Goal: Task Accomplishment & Management: Manage account settings

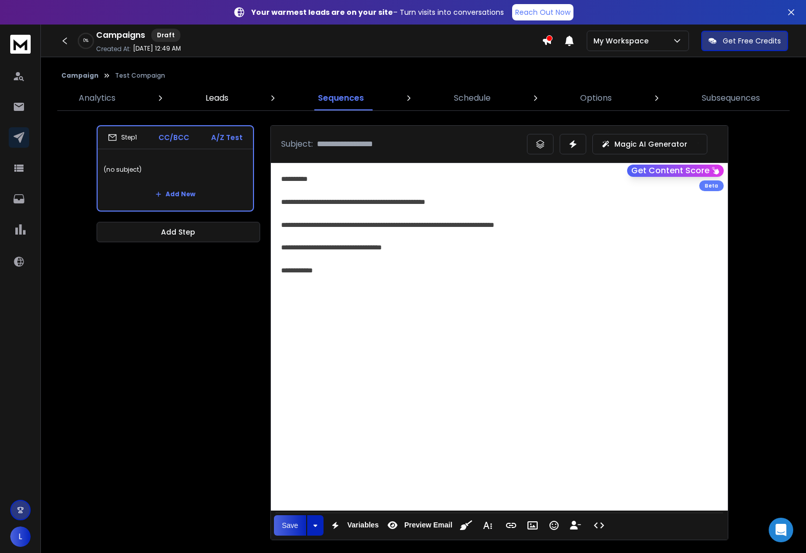
click at [218, 98] on p "Leads" at bounding box center [216, 98] width 23 height 12
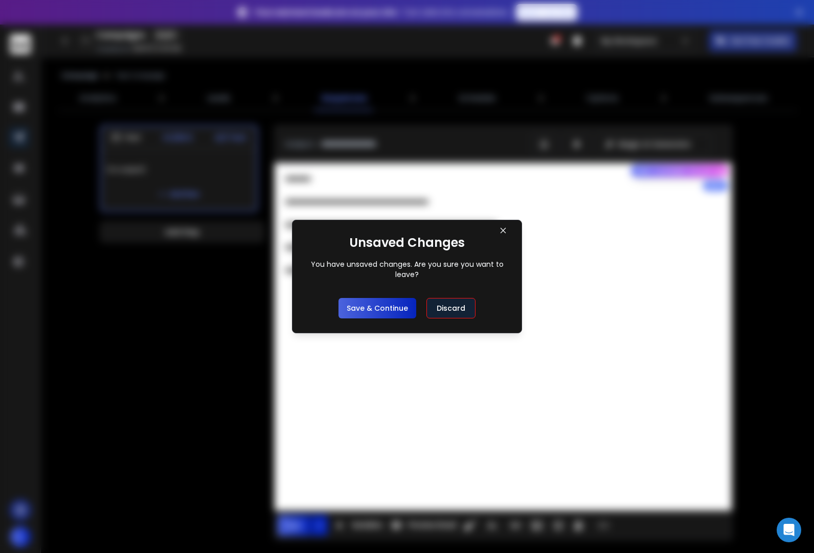
click at [452, 312] on button "Discard" at bounding box center [450, 308] width 49 height 20
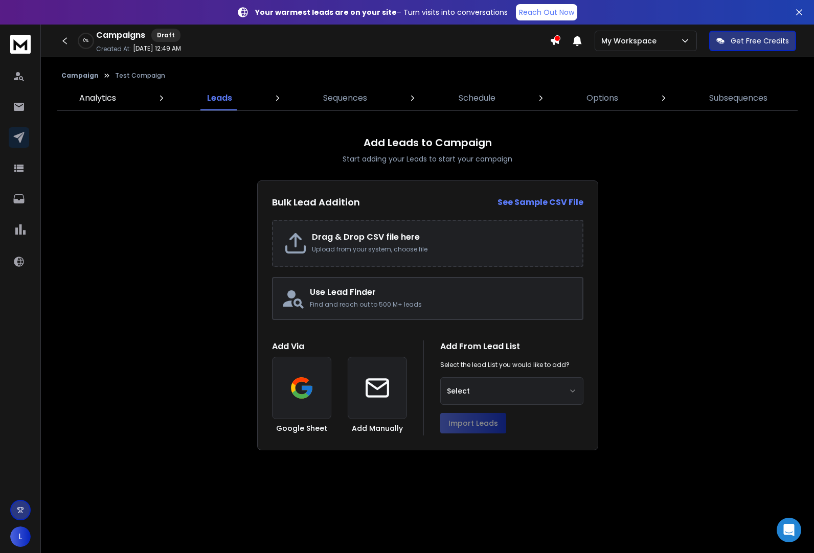
click at [117, 103] on link "Analytics" at bounding box center [97, 98] width 49 height 25
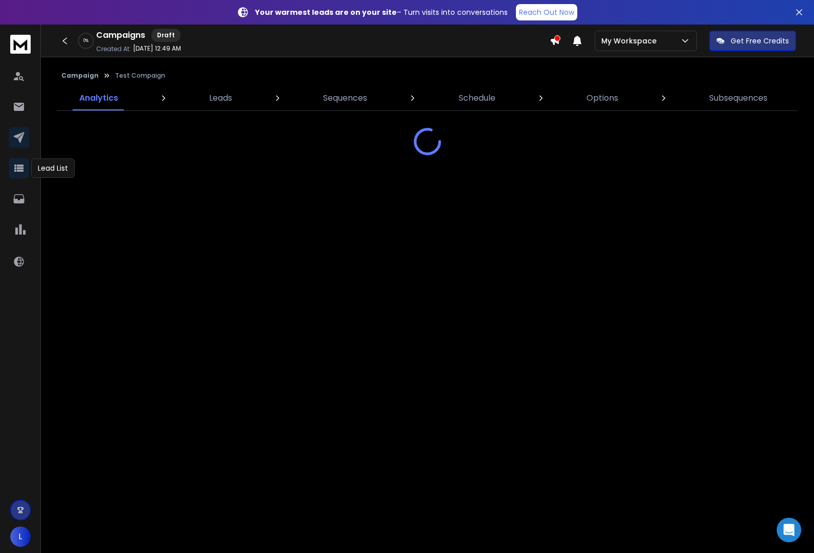
click at [21, 171] on icon at bounding box center [18, 168] width 9 height 7
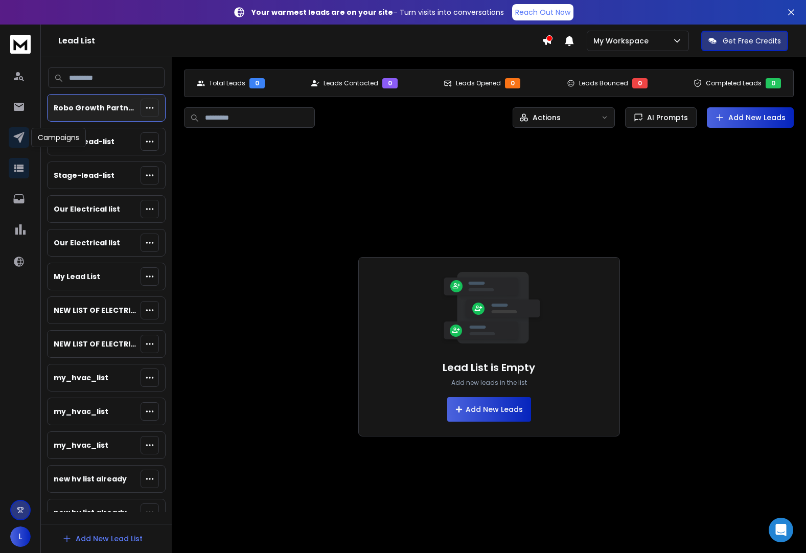
click at [18, 143] on icon at bounding box center [19, 137] width 12 height 12
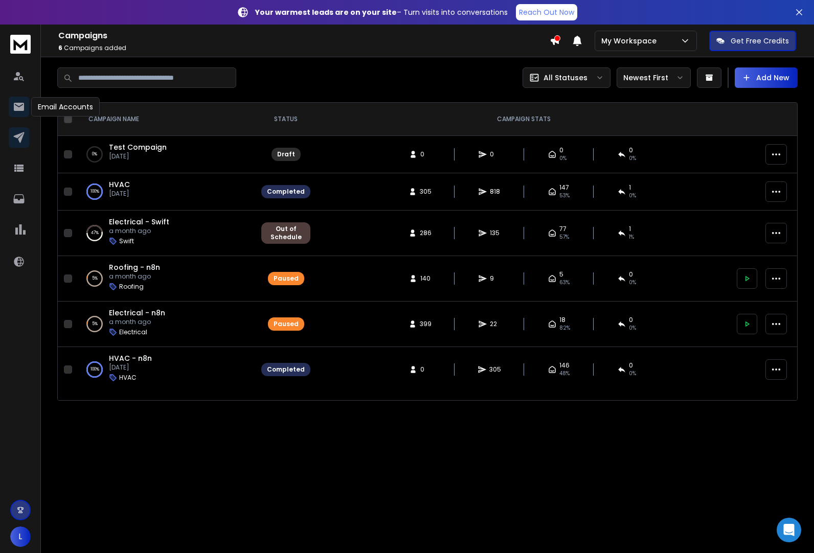
click at [16, 111] on icon at bounding box center [19, 107] width 12 height 12
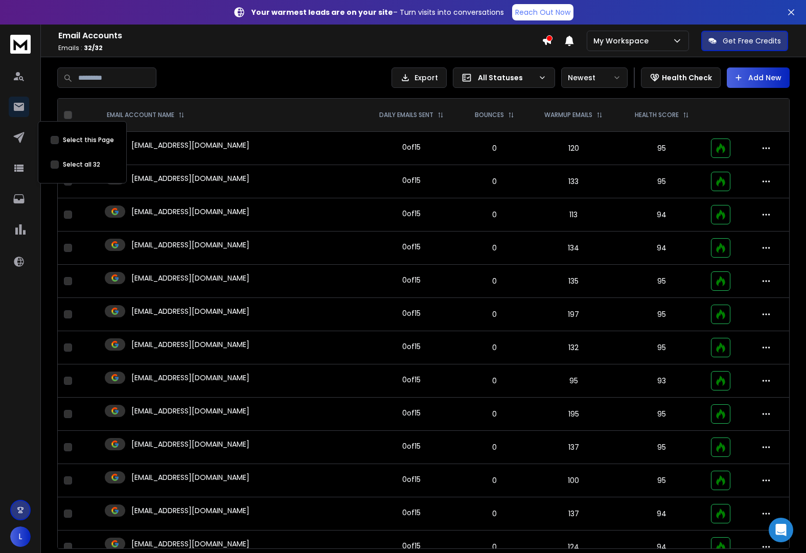
click at [69, 117] on button "Select this Page" at bounding box center [68, 115] width 8 height 8
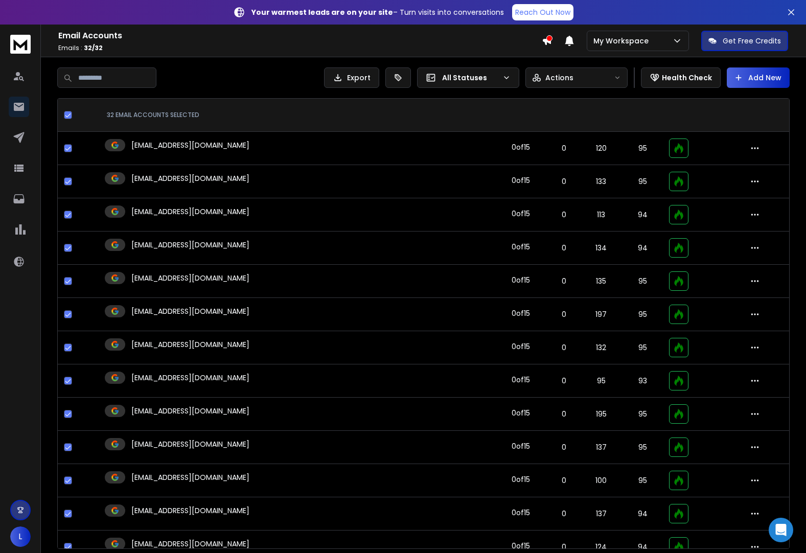
click at [750, 151] on icon at bounding box center [754, 148] width 9 height 9
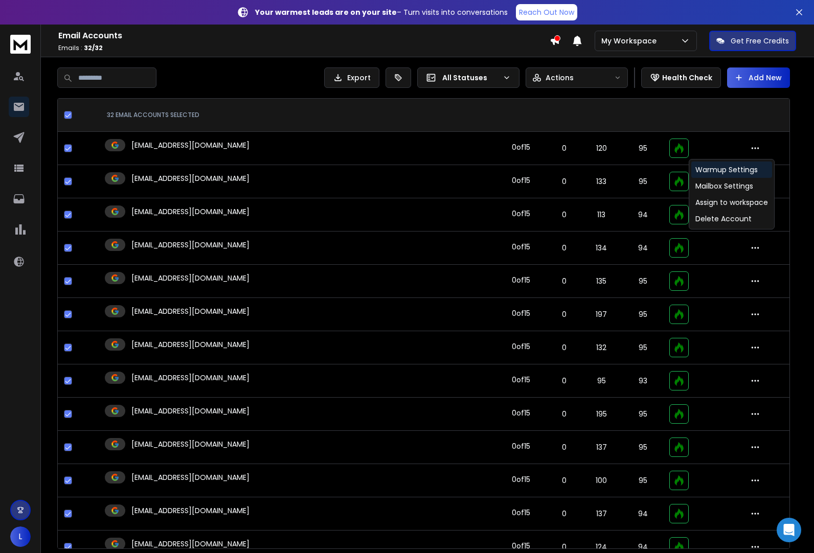
click at [724, 167] on div "Warmup Settings" at bounding box center [731, 169] width 81 height 16
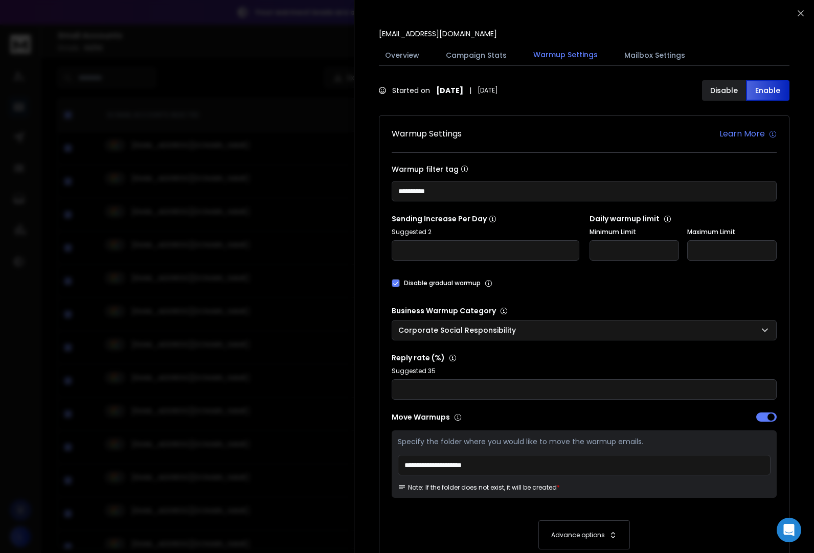
click at [714, 251] on input "**" at bounding box center [731, 250] width 89 height 20
drag, startPoint x: 615, startPoint y: 247, endPoint x: 587, endPoint y: 249, distance: 28.7
click at [587, 249] on div "Sending Increase Per Day Suggested 2 * Daily warmup limit Minimum Limit ** Maxi…" at bounding box center [583, 237] width 385 height 47
type input "**"
click at [694, 284] on div "Disable gradual warmup" at bounding box center [583, 283] width 385 height 20
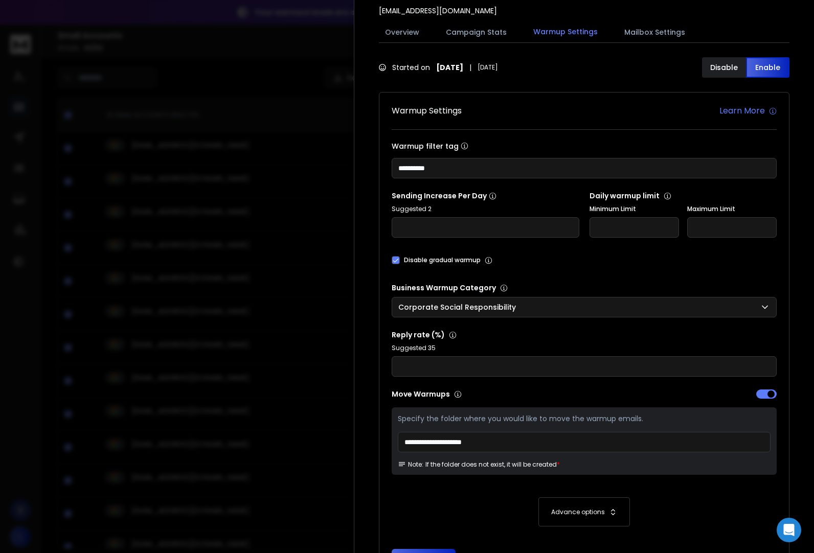
scroll to position [81, 0]
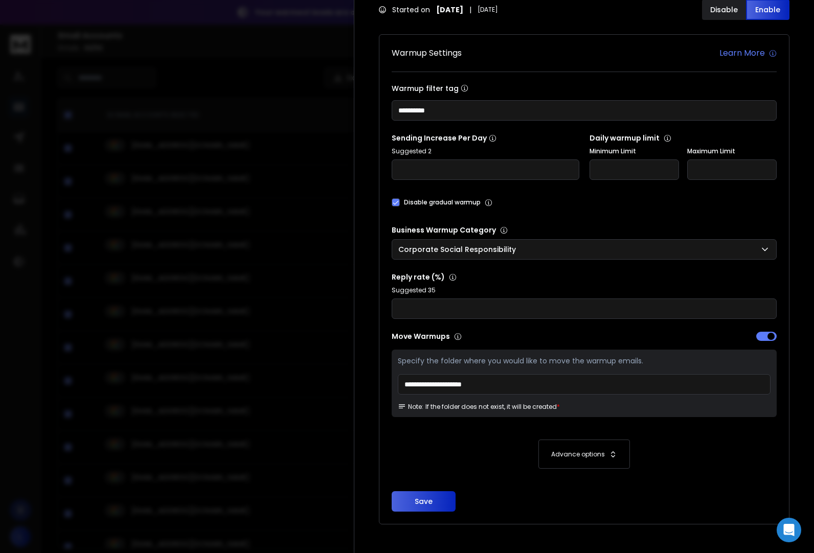
click at [431, 500] on button "Save" at bounding box center [423, 501] width 64 height 20
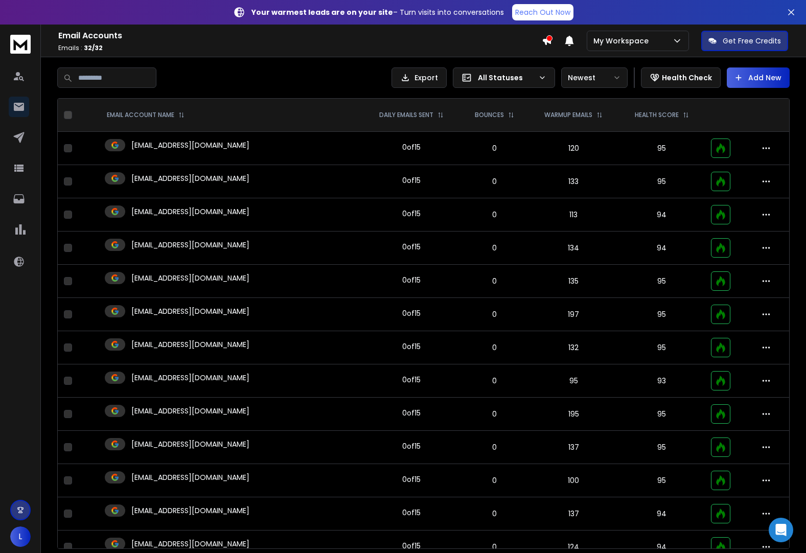
click at [69, 149] on button "button" at bounding box center [68, 148] width 8 height 8
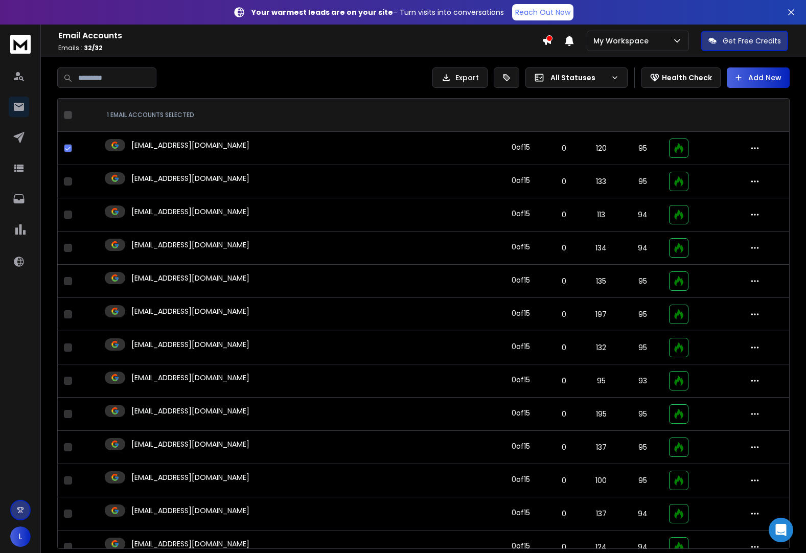
click at [68, 120] on th at bounding box center [78, 115] width 41 height 33
click at [69, 113] on button "Select this Page" at bounding box center [68, 115] width 8 height 8
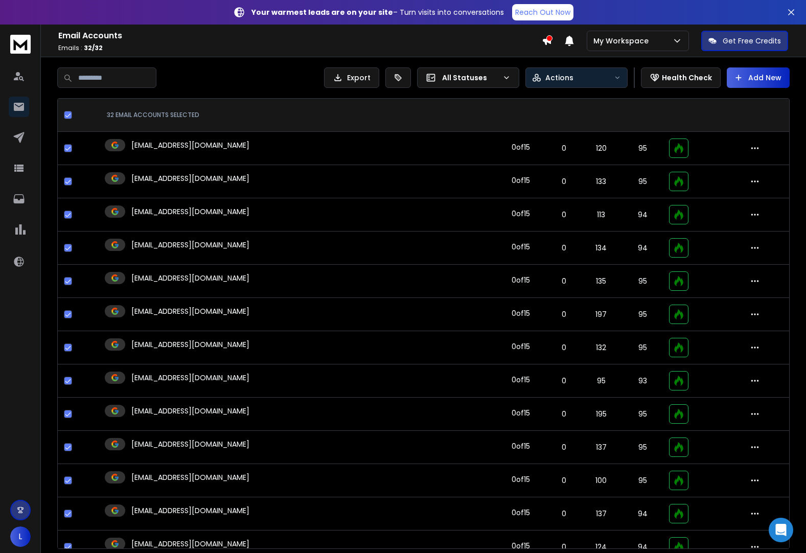
click at [567, 80] on p "Actions" at bounding box center [559, 78] width 28 height 10
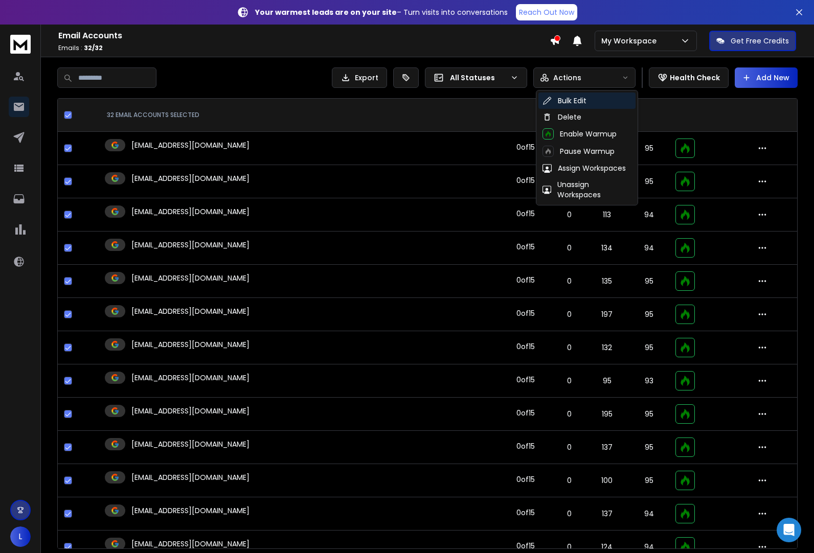
click at [573, 97] on div "Bulk Edit" at bounding box center [564, 101] width 44 height 10
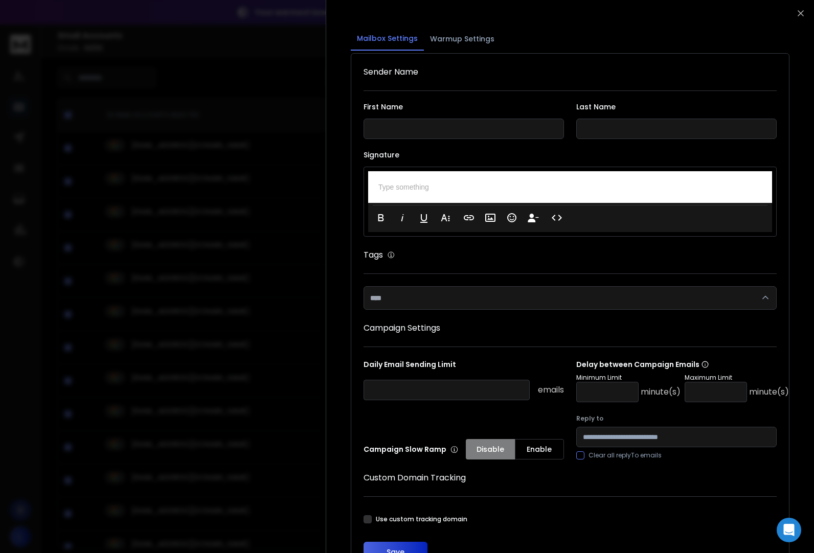
click at [608, 395] on input "number" at bounding box center [607, 392] width 62 height 20
click at [446, 36] on button "Warmup Settings" at bounding box center [462, 39] width 77 height 22
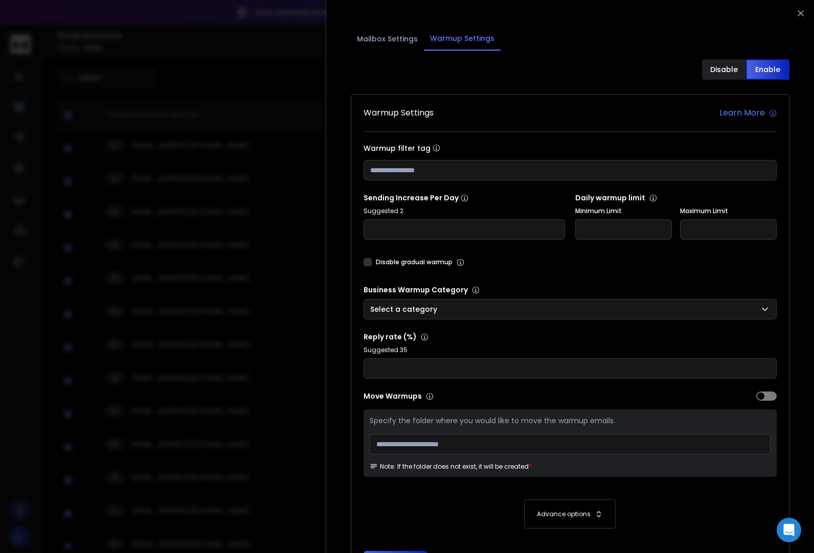
click at [613, 221] on input "number" at bounding box center [623, 229] width 97 height 20
type input "**"
click at [686, 225] on input "number" at bounding box center [728, 229] width 97 height 20
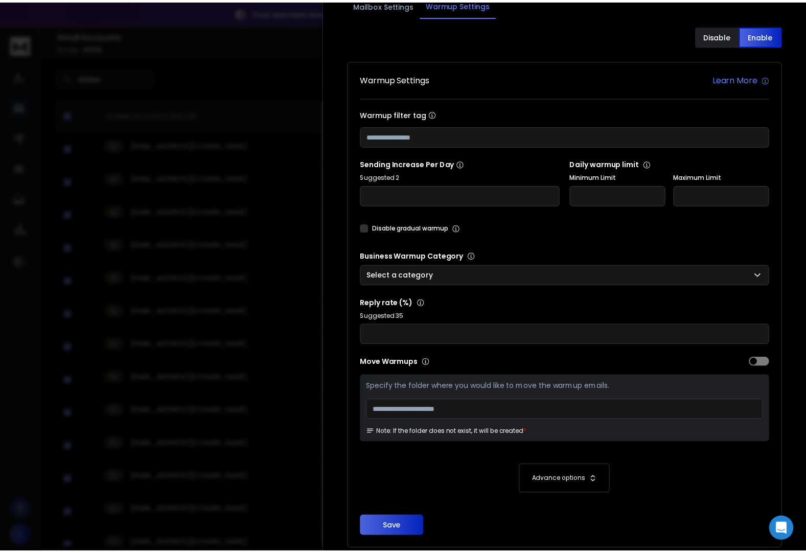
scroll to position [60, 0]
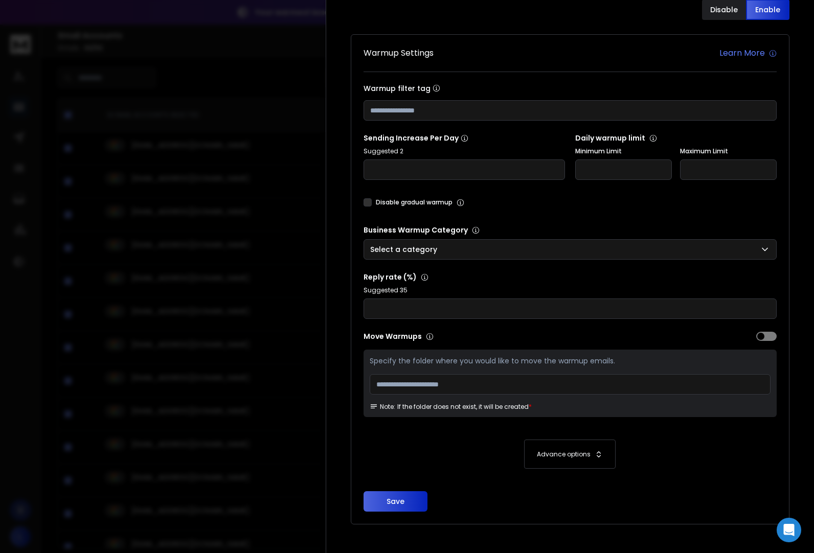
type input "**"
click at [410, 507] on button "Save" at bounding box center [395, 501] width 64 height 20
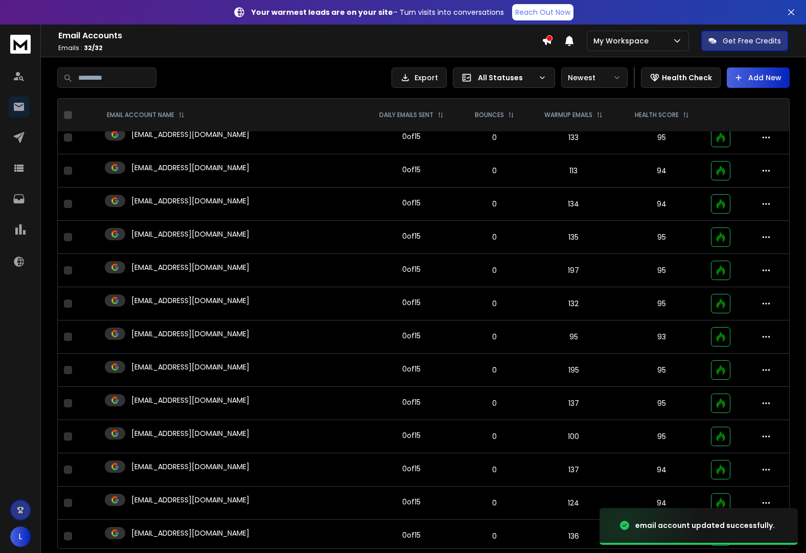
scroll to position [0, 0]
